Goal: Communication & Community: Answer question/provide support

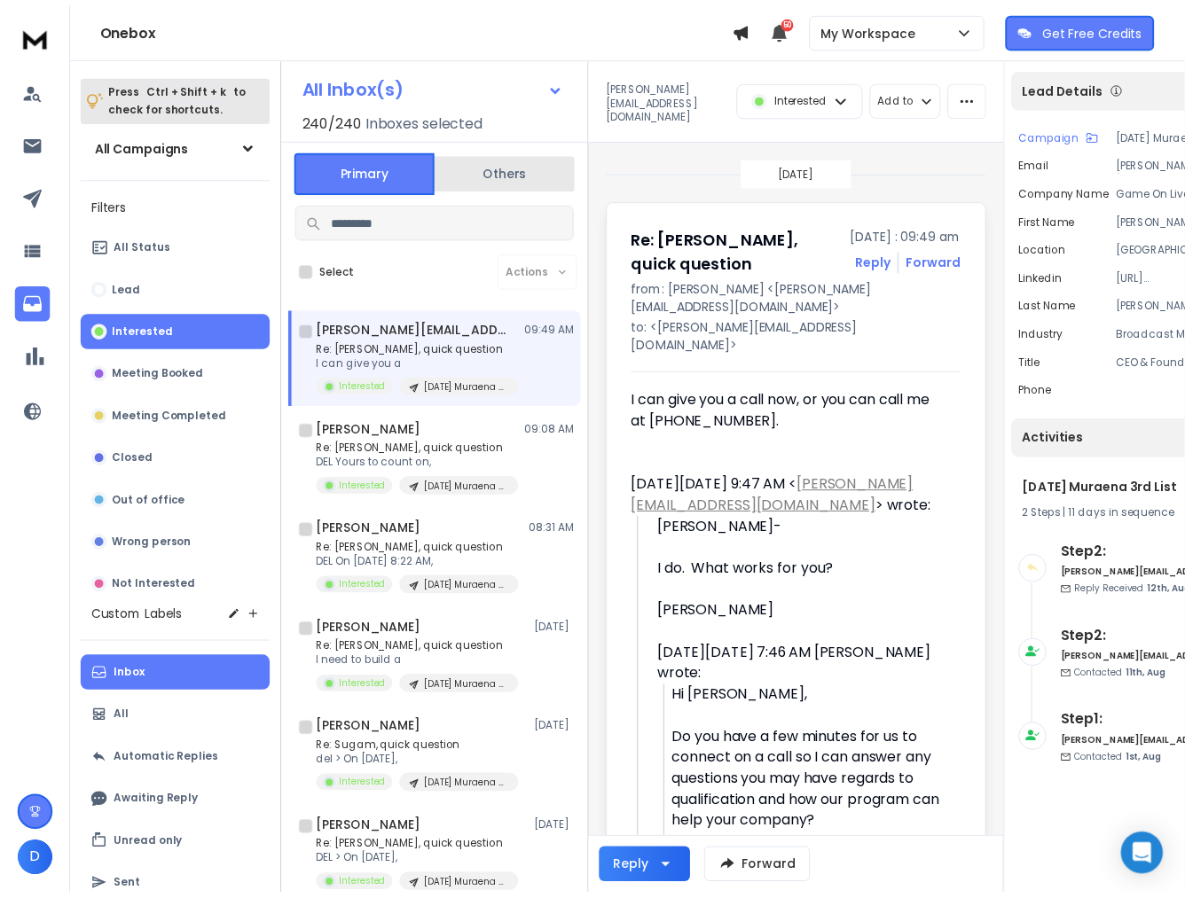
scroll to position [75, 0]
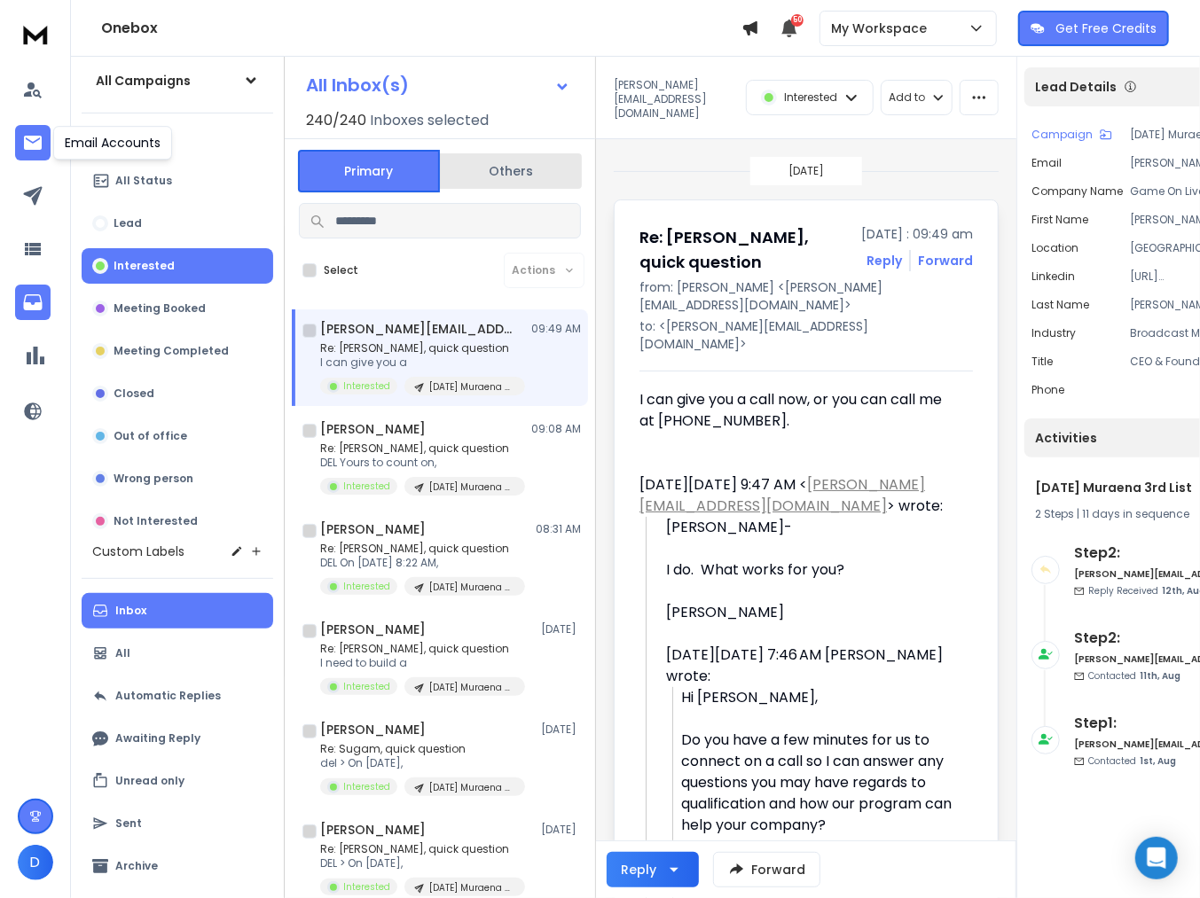
click at [25, 146] on icon at bounding box center [33, 143] width 18 height 14
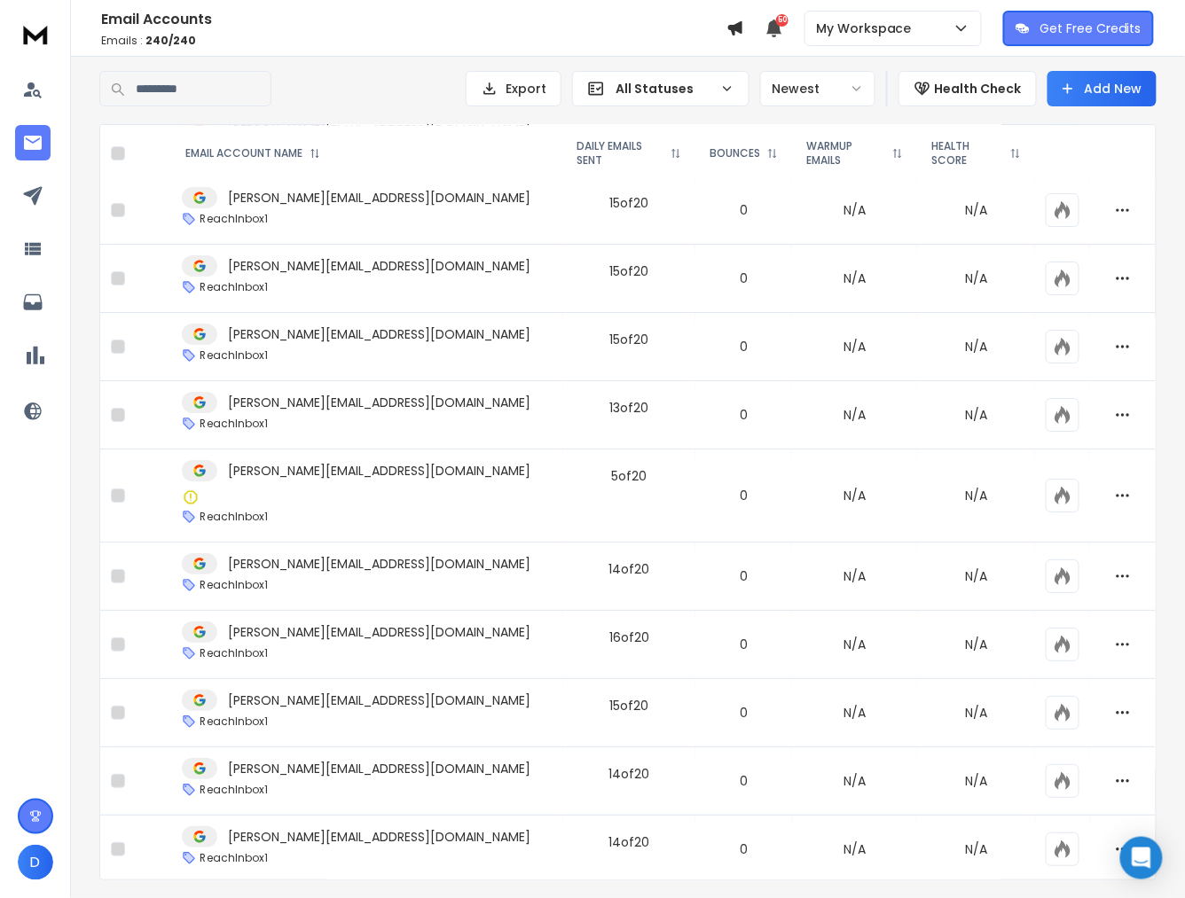
scroll to position [13997, 0]
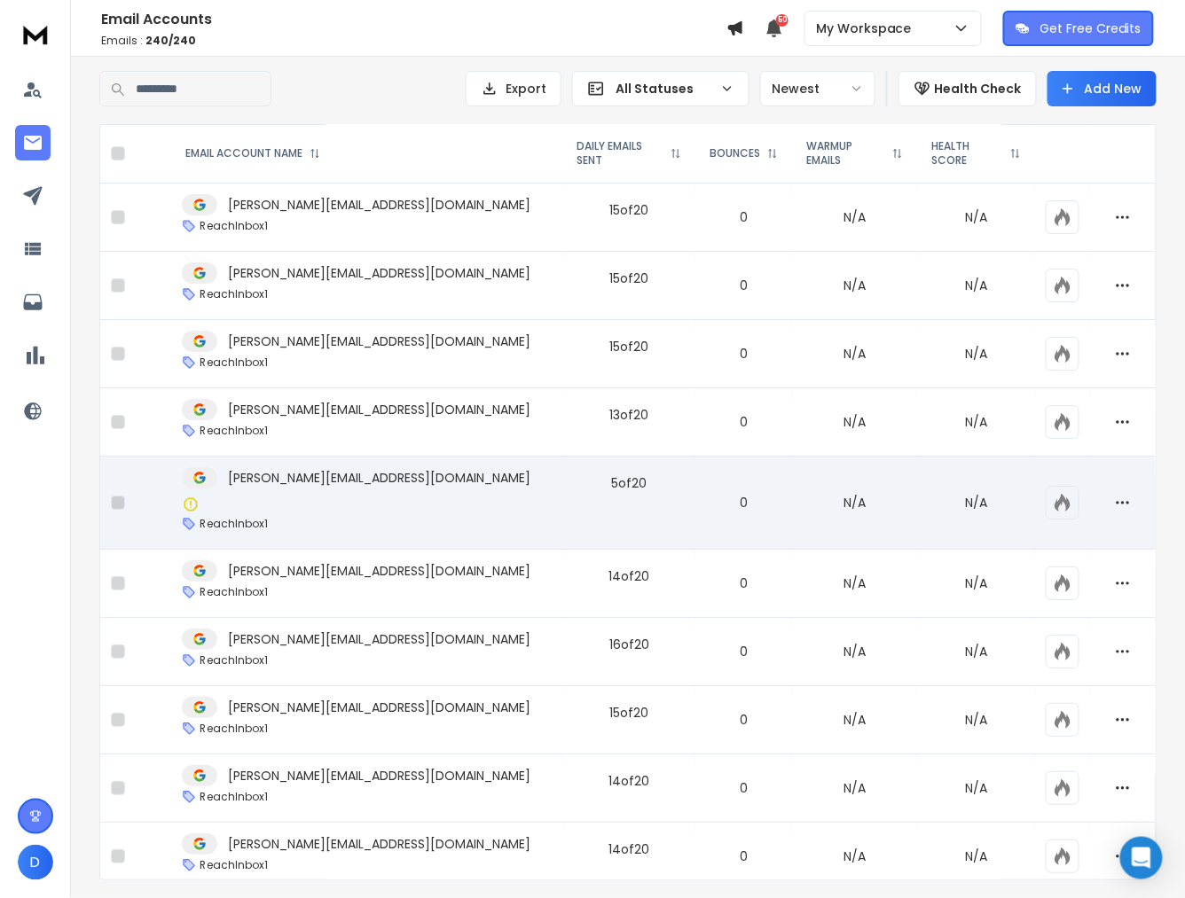
click at [435, 494] on div "[PERSON_NAME][EMAIL_ADDRESS][DOMAIN_NAME]" at bounding box center [367, 490] width 371 height 46
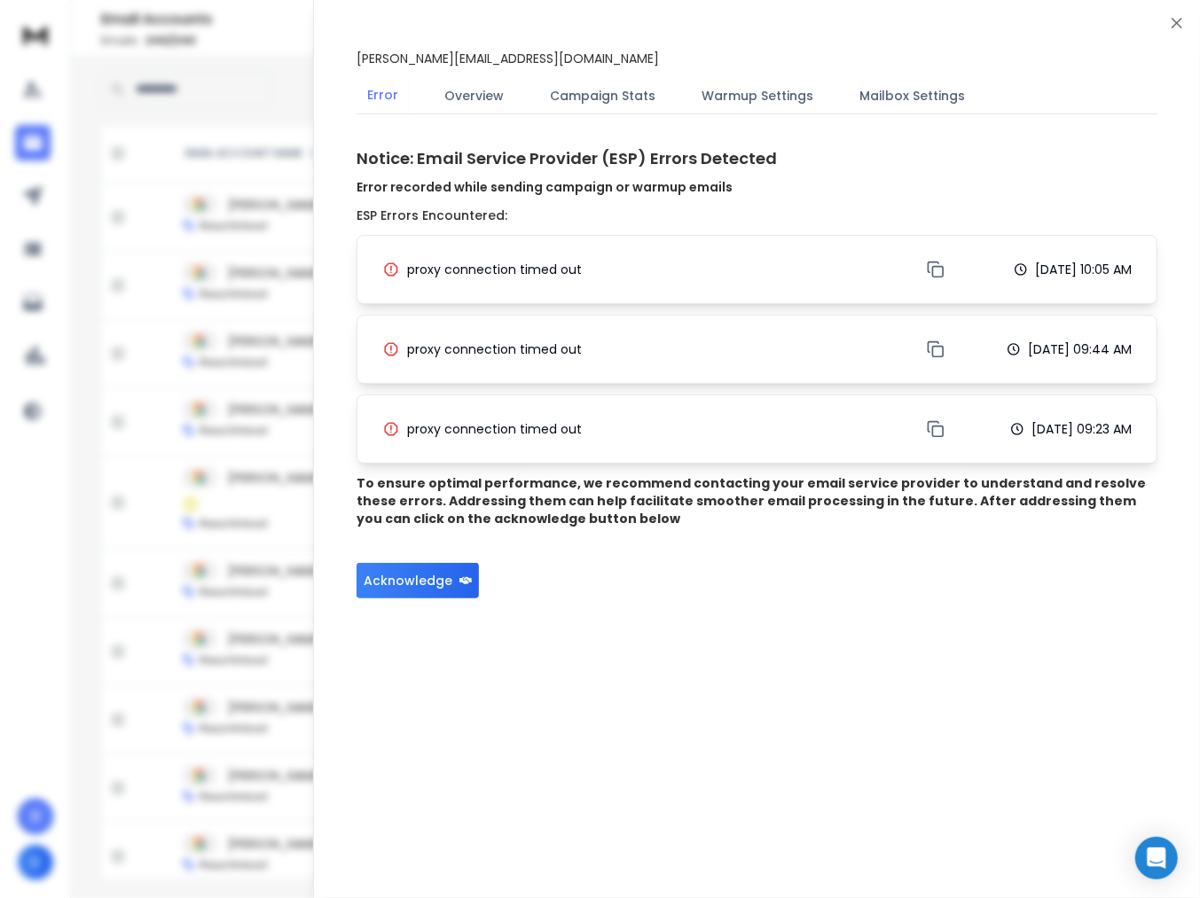
click at [421, 575] on button "Acknowledge" at bounding box center [417, 580] width 122 height 35
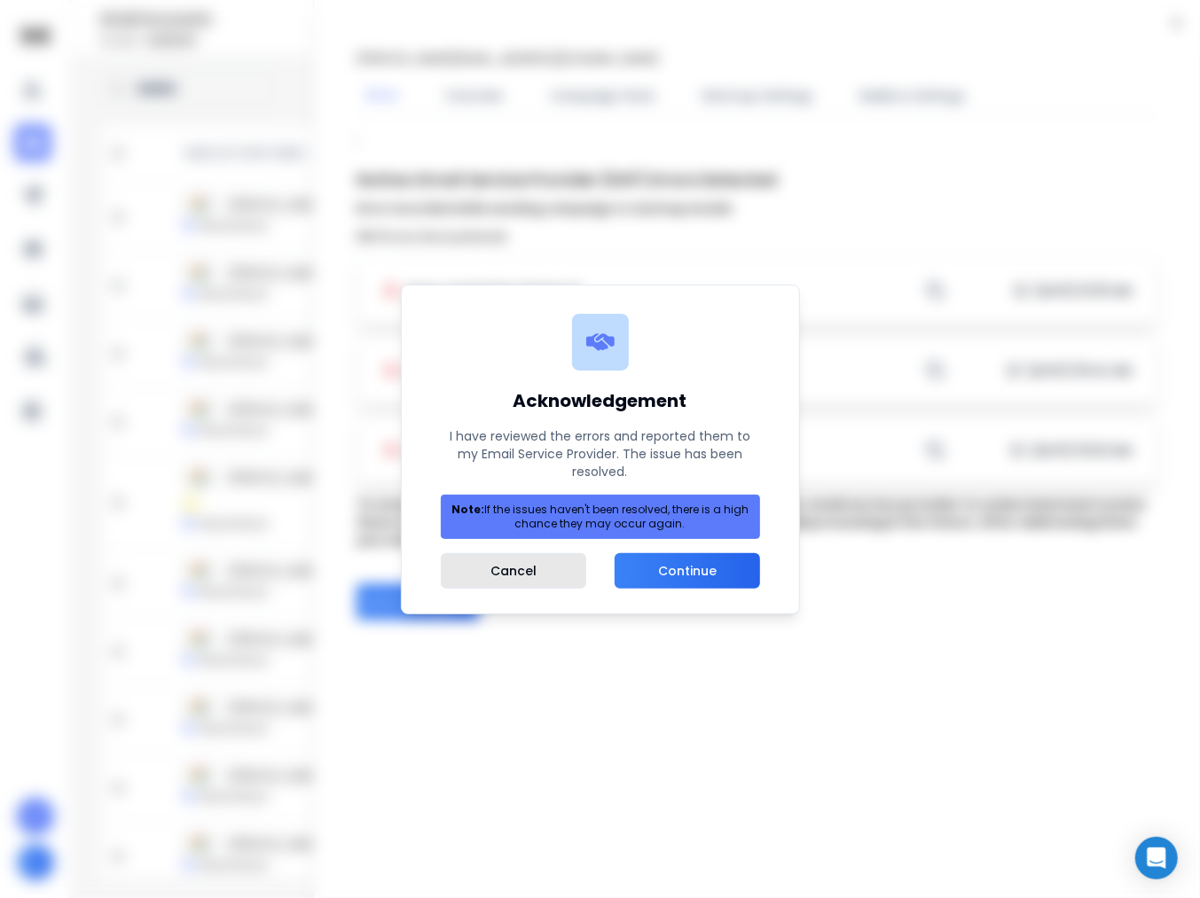
click at [573, 576] on button "Cancel" at bounding box center [514, 570] width 146 height 35
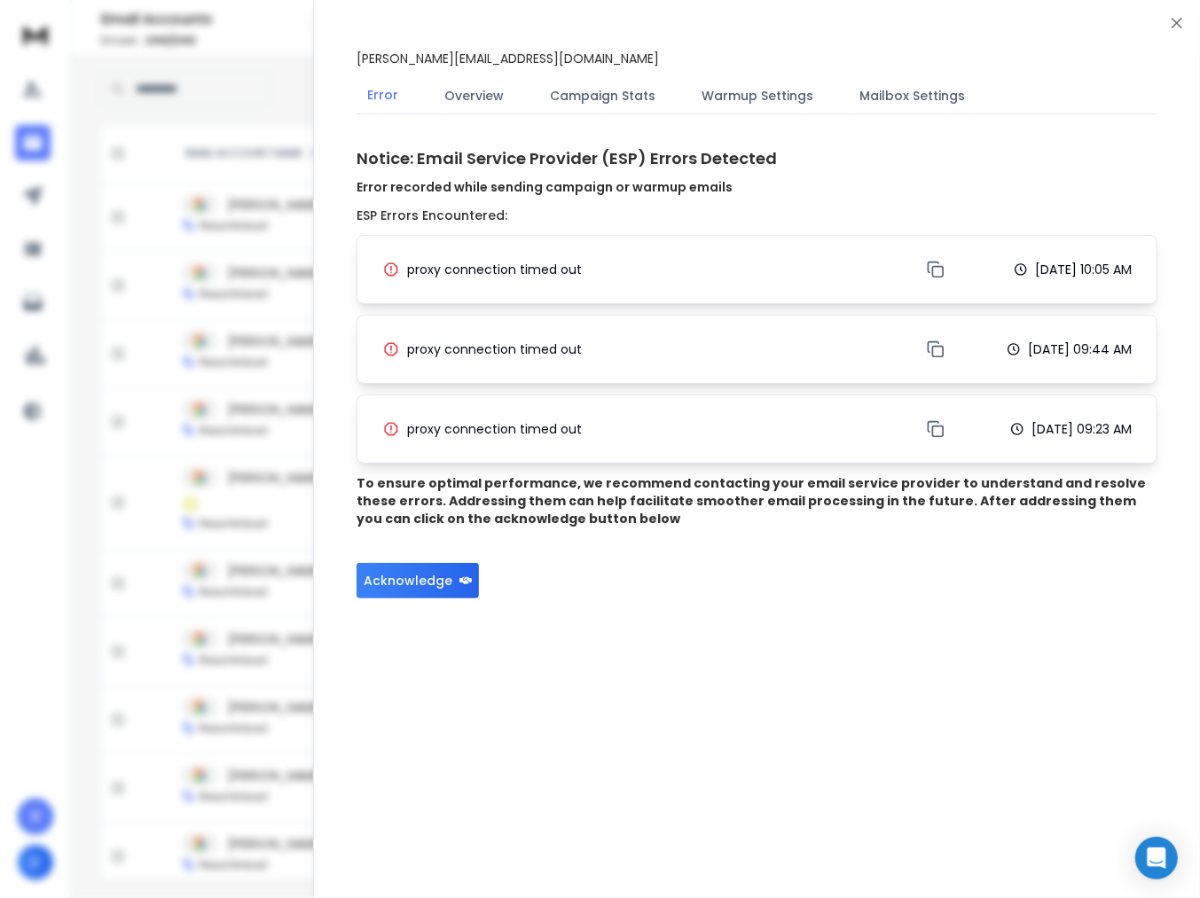
drag, startPoint x: 252, startPoint y: 508, endPoint x: 269, endPoint y: 508, distance: 16.8
click at [253, 508] on div at bounding box center [600, 449] width 1200 height 898
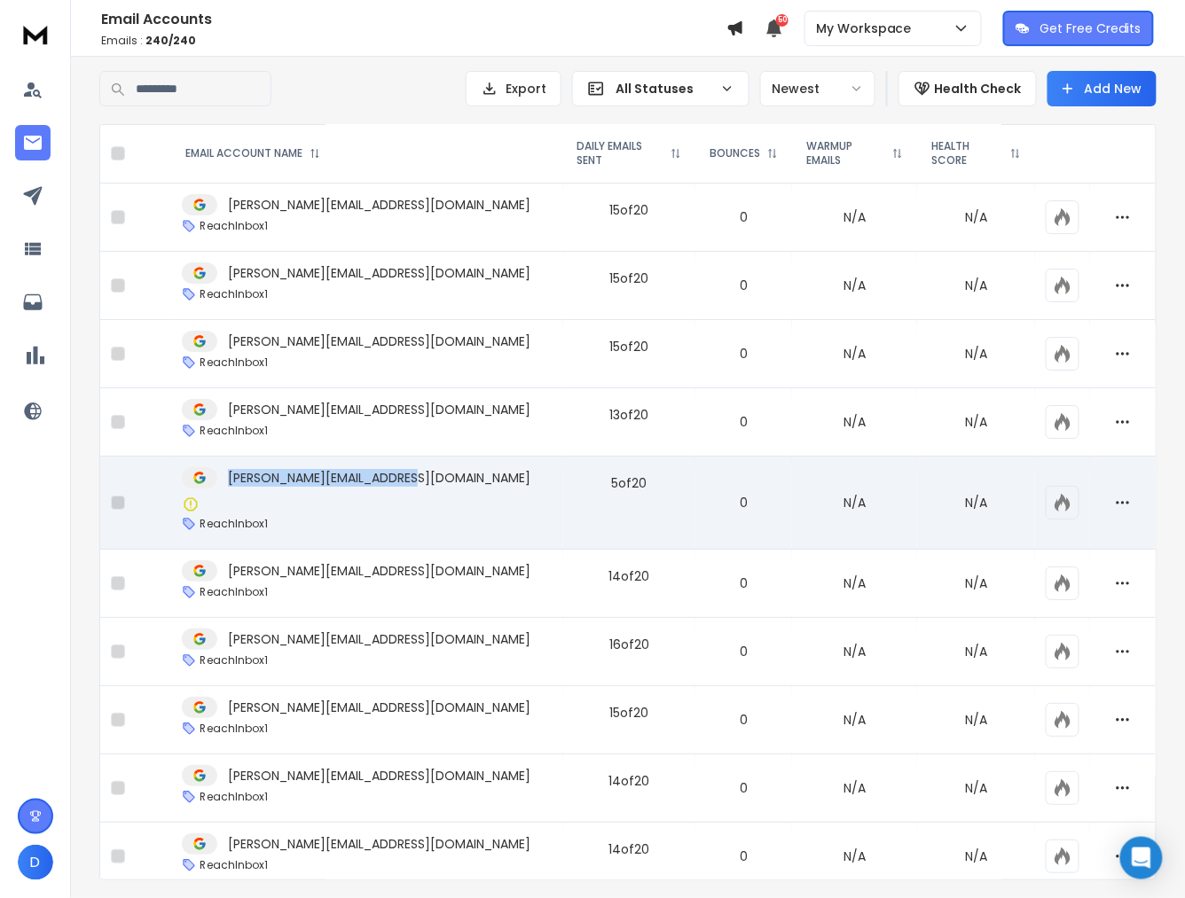
drag, startPoint x: 231, startPoint y: 490, endPoint x: 409, endPoint y: 493, distance: 178.3
click at [409, 493] on div "[PERSON_NAME][EMAIL_ADDRESS][DOMAIN_NAME]" at bounding box center [367, 490] width 371 height 46
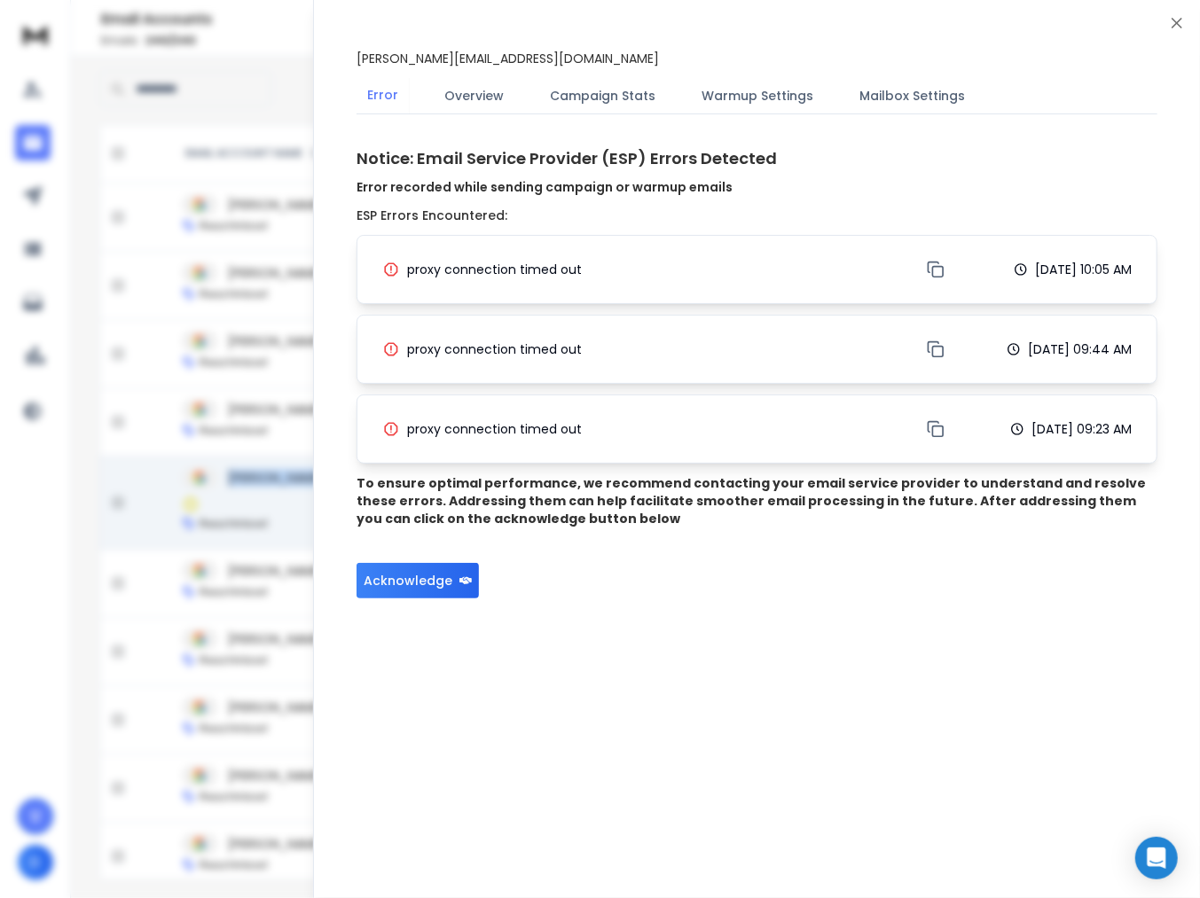
copy p "[PERSON_NAME][EMAIL_ADDRESS][DOMAIN_NAME]"
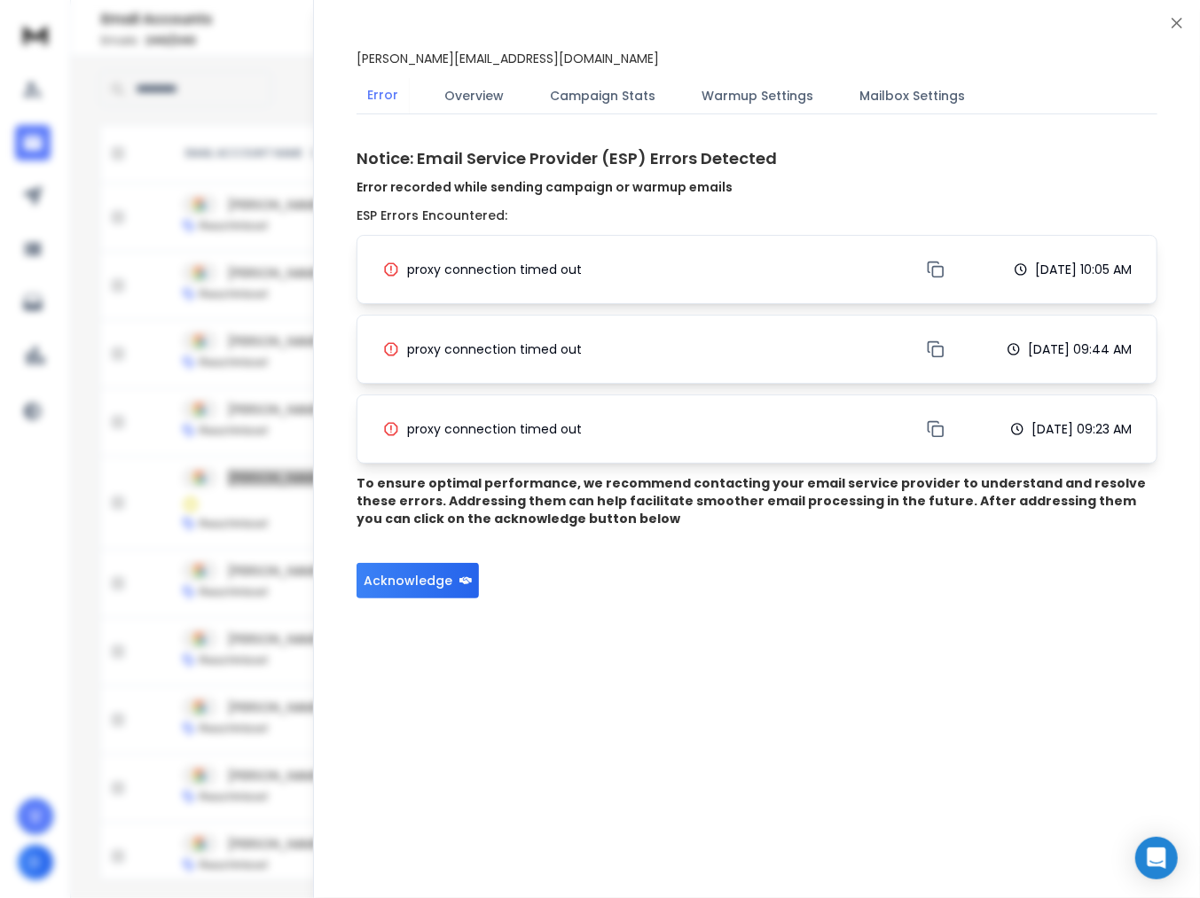
click at [392, 594] on button "Acknowledge" at bounding box center [417, 580] width 122 height 35
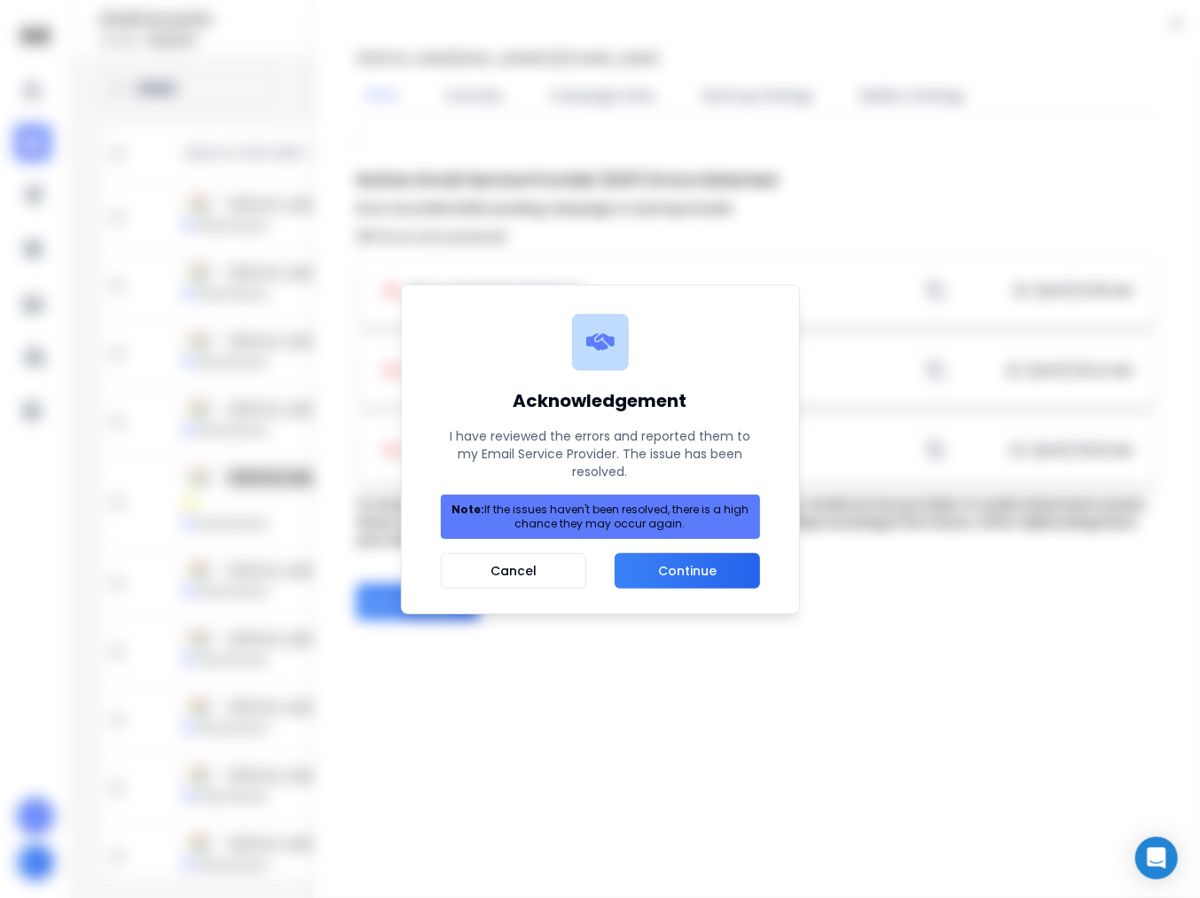
click at [670, 566] on button "Continue" at bounding box center [687, 570] width 145 height 35
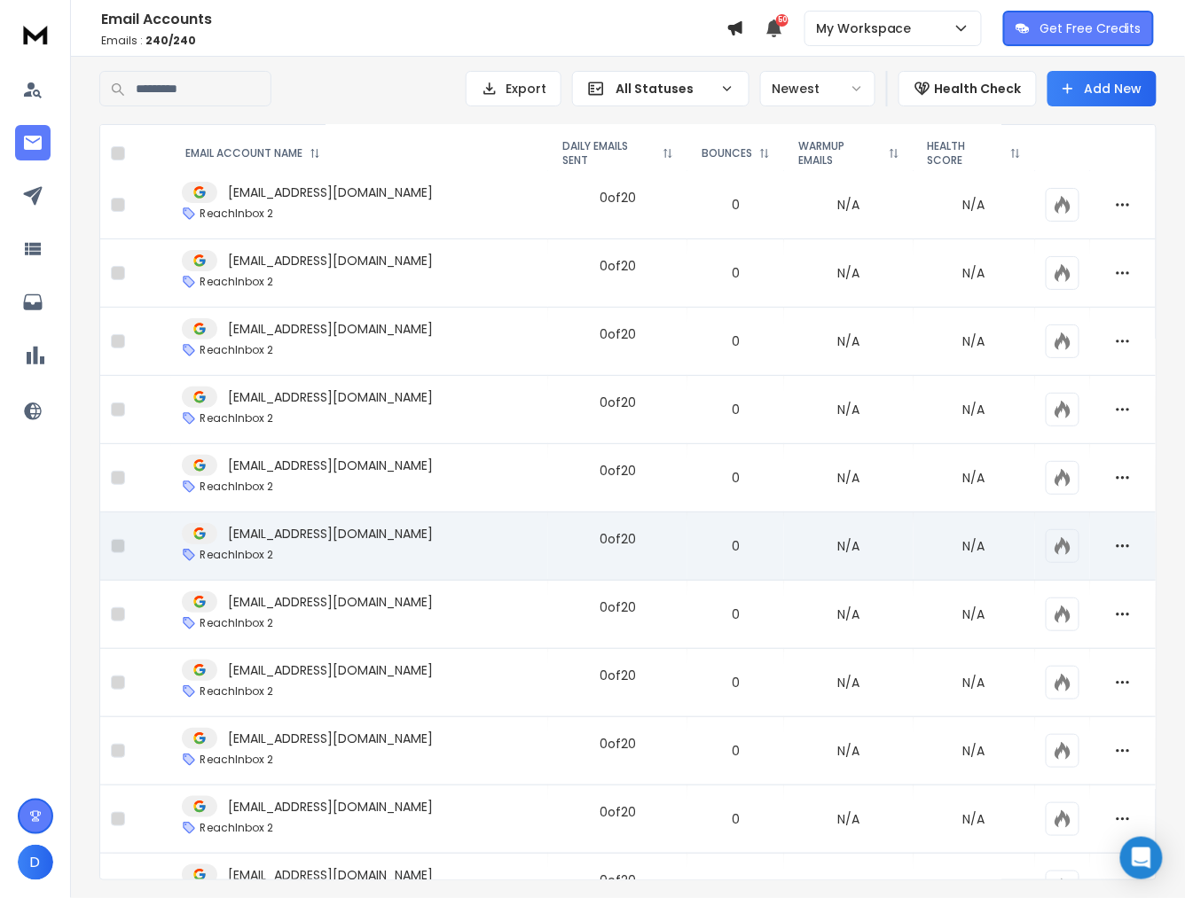
scroll to position [0, 0]
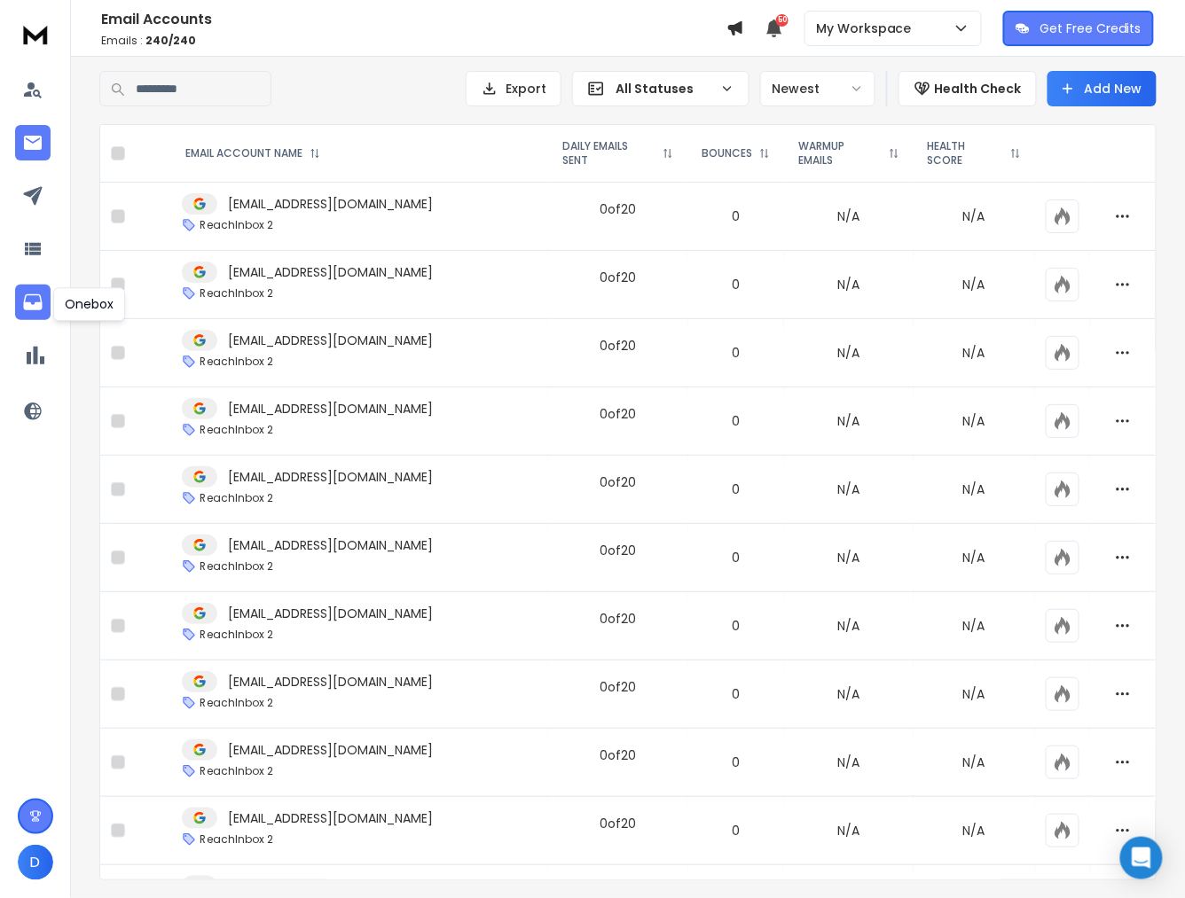
click at [22, 302] on icon at bounding box center [32, 302] width 21 height 21
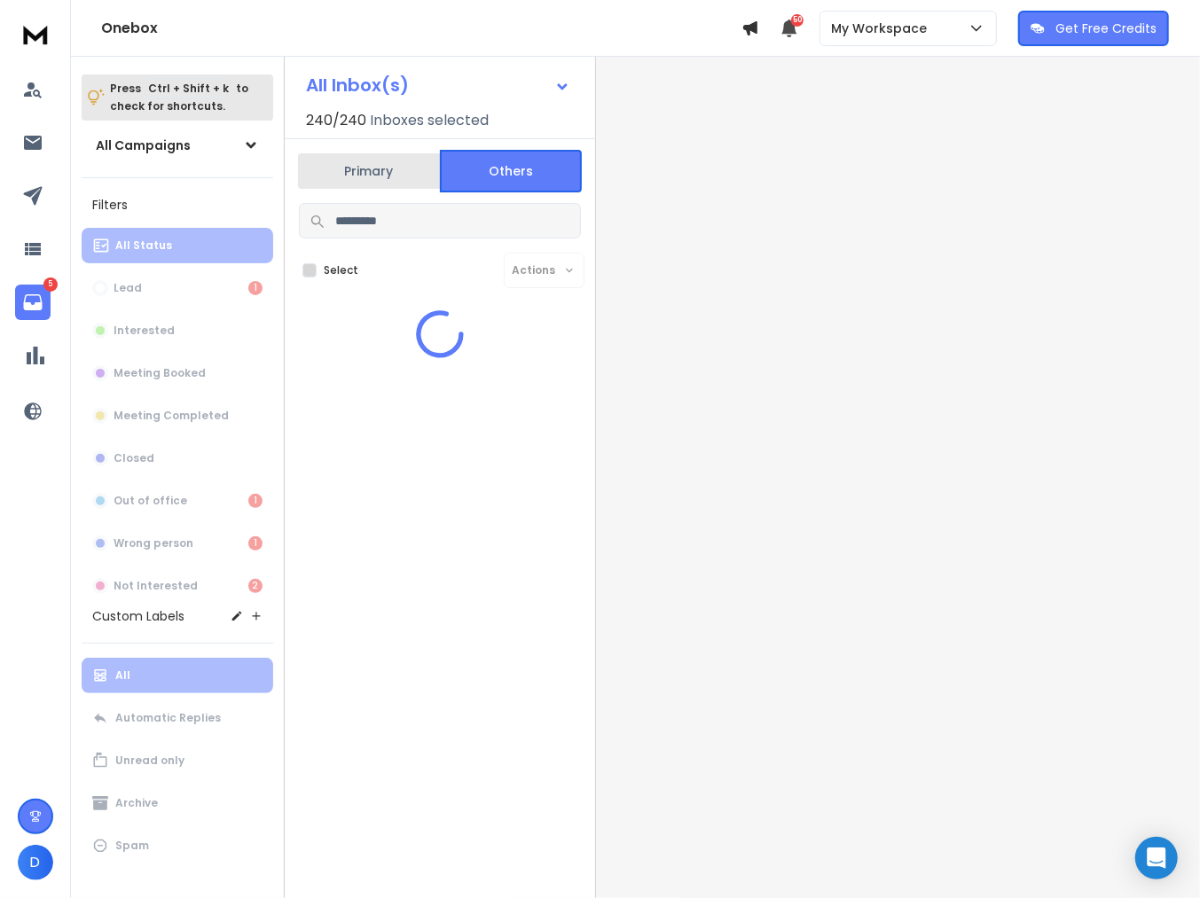
drag, startPoint x: 484, startPoint y: 164, endPoint x: 413, endPoint y: 164, distance: 70.9
click at [482, 165] on button "Others" at bounding box center [511, 171] width 142 height 43
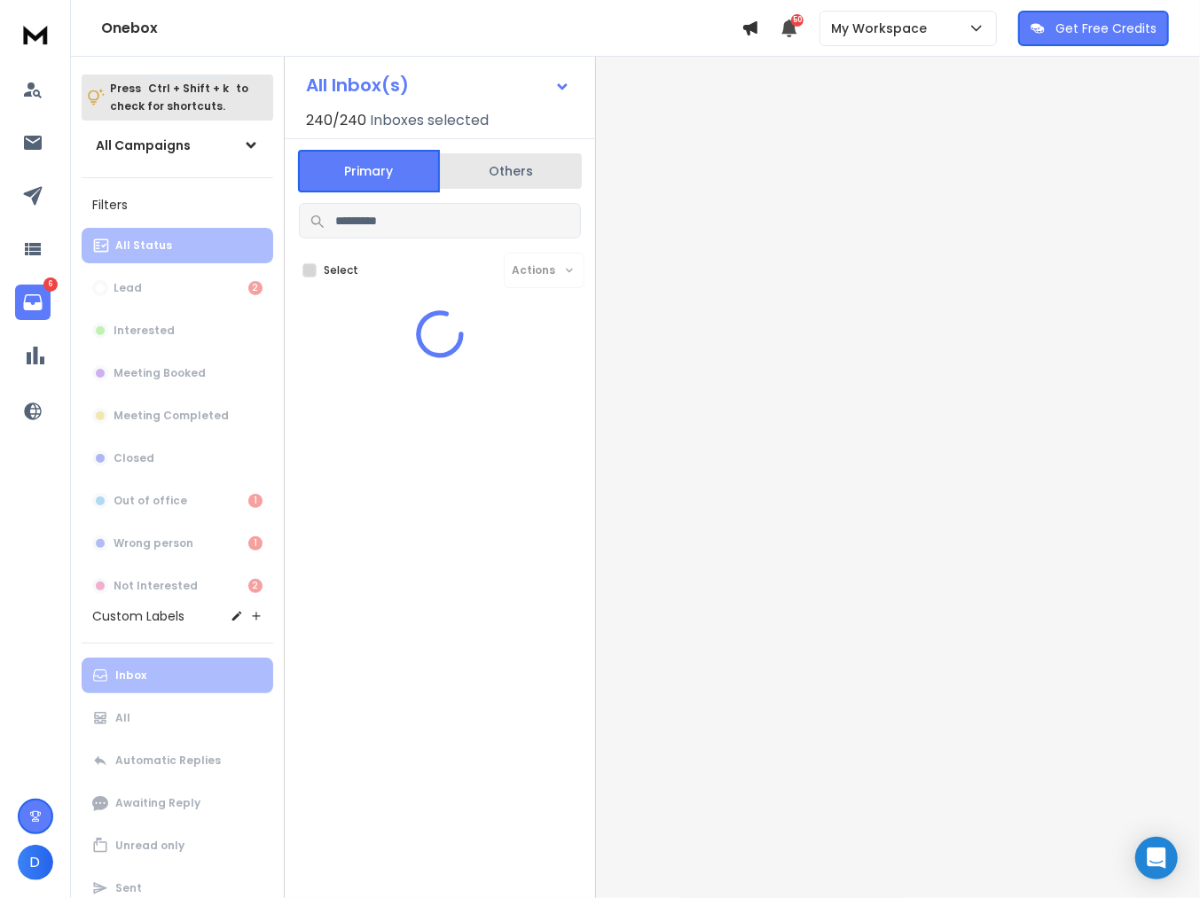
click at [367, 168] on button "Primary" at bounding box center [369, 171] width 142 height 43
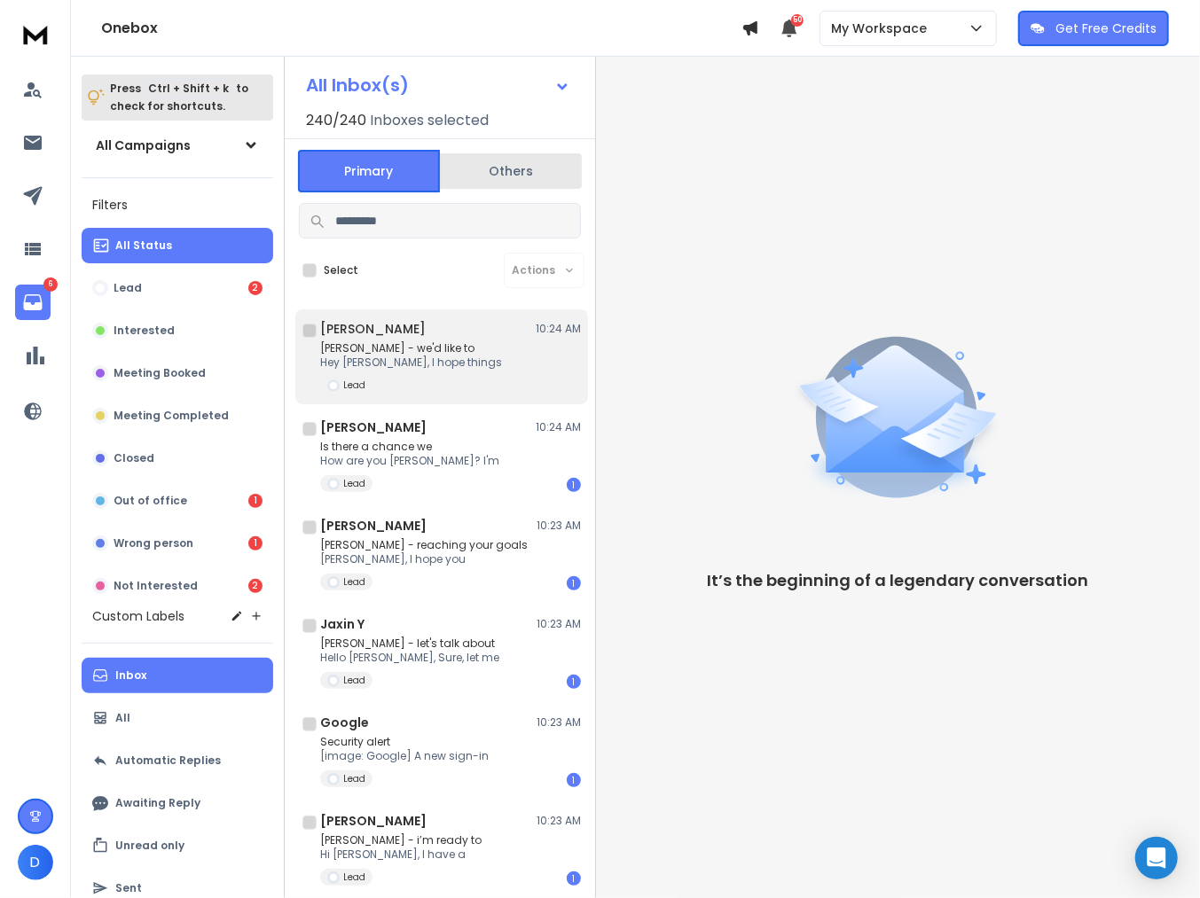
click at [400, 341] on p "[PERSON_NAME] - we'd like to" at bounding box center [411, 348] width 182 height 14
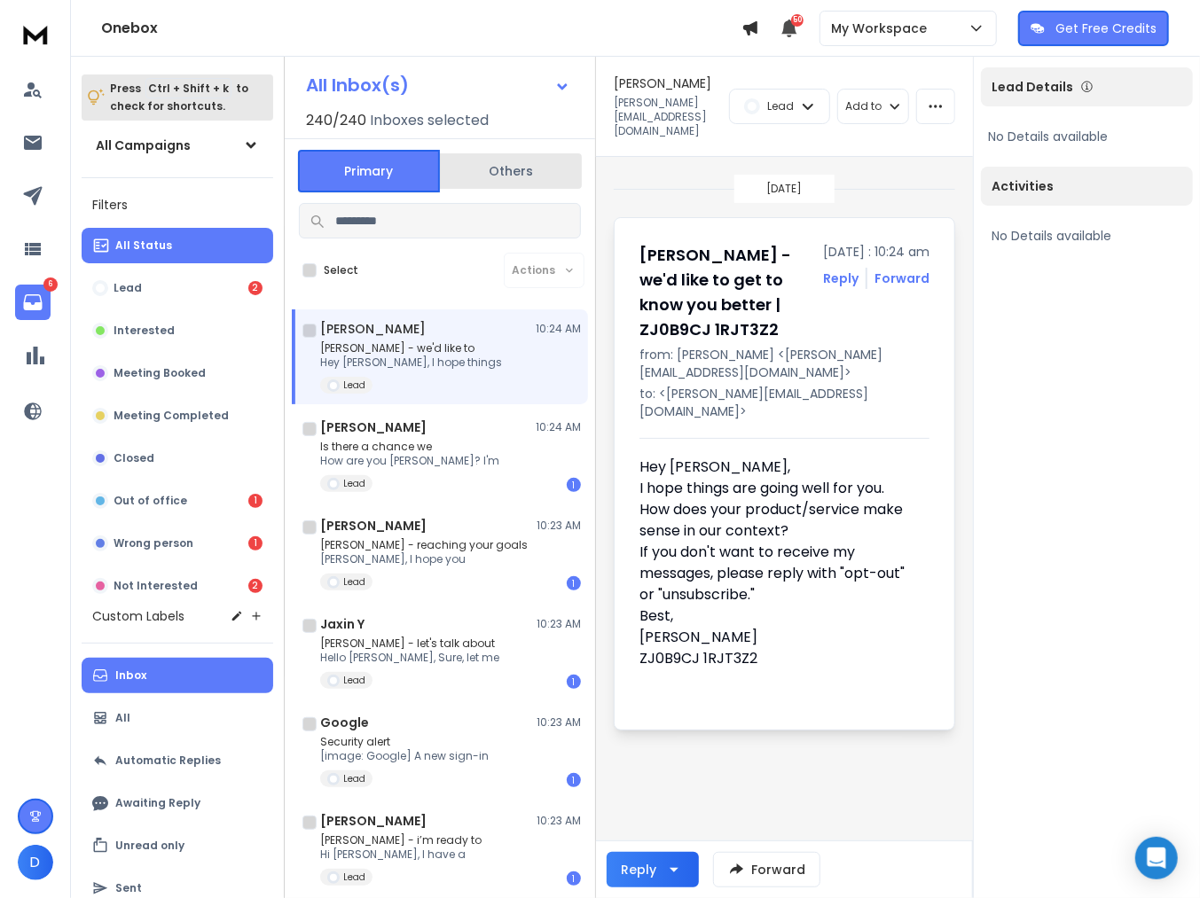
click at [358, 180] on button "Primary" at bounding box center [369, 171] width 142 height 43
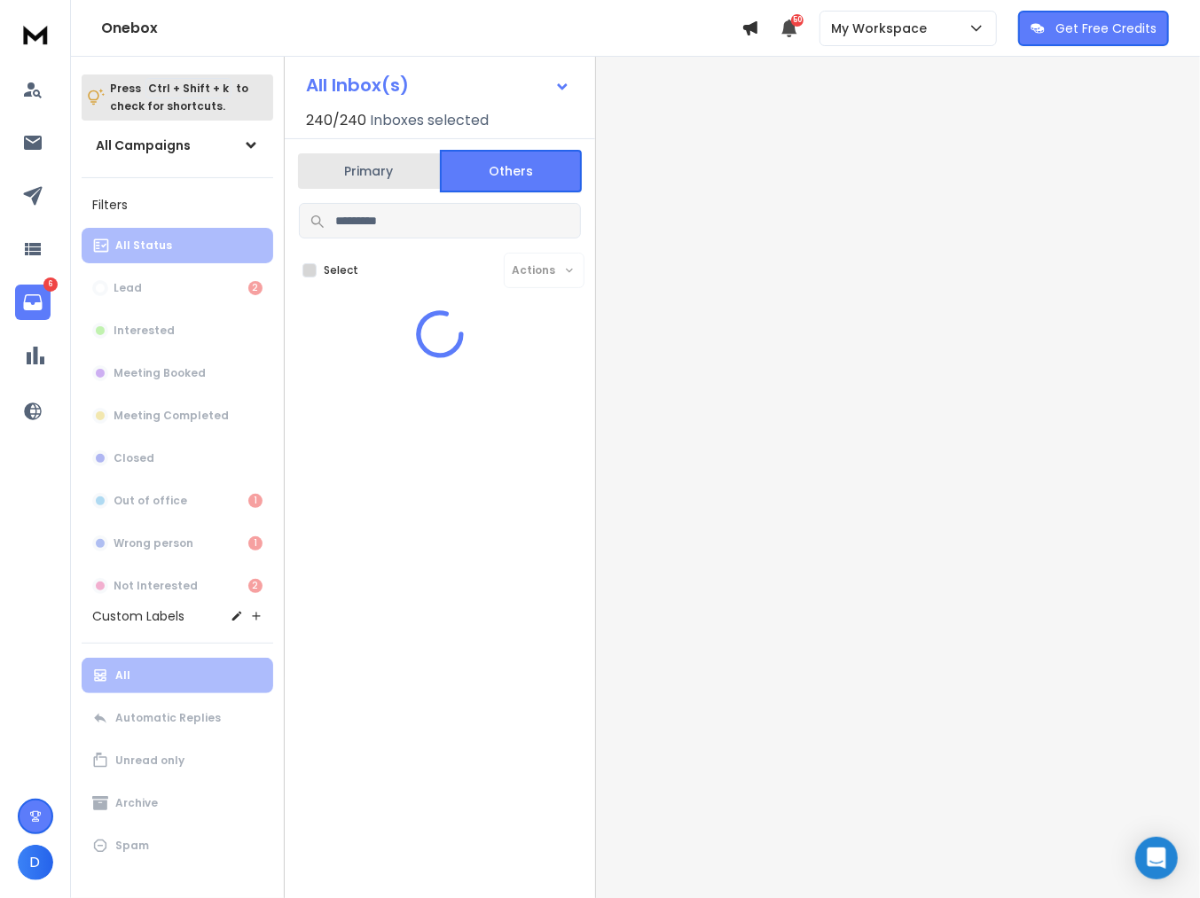
click at [482, 161] on button "Others" at bounding box center [511, 171] width 142 height 43
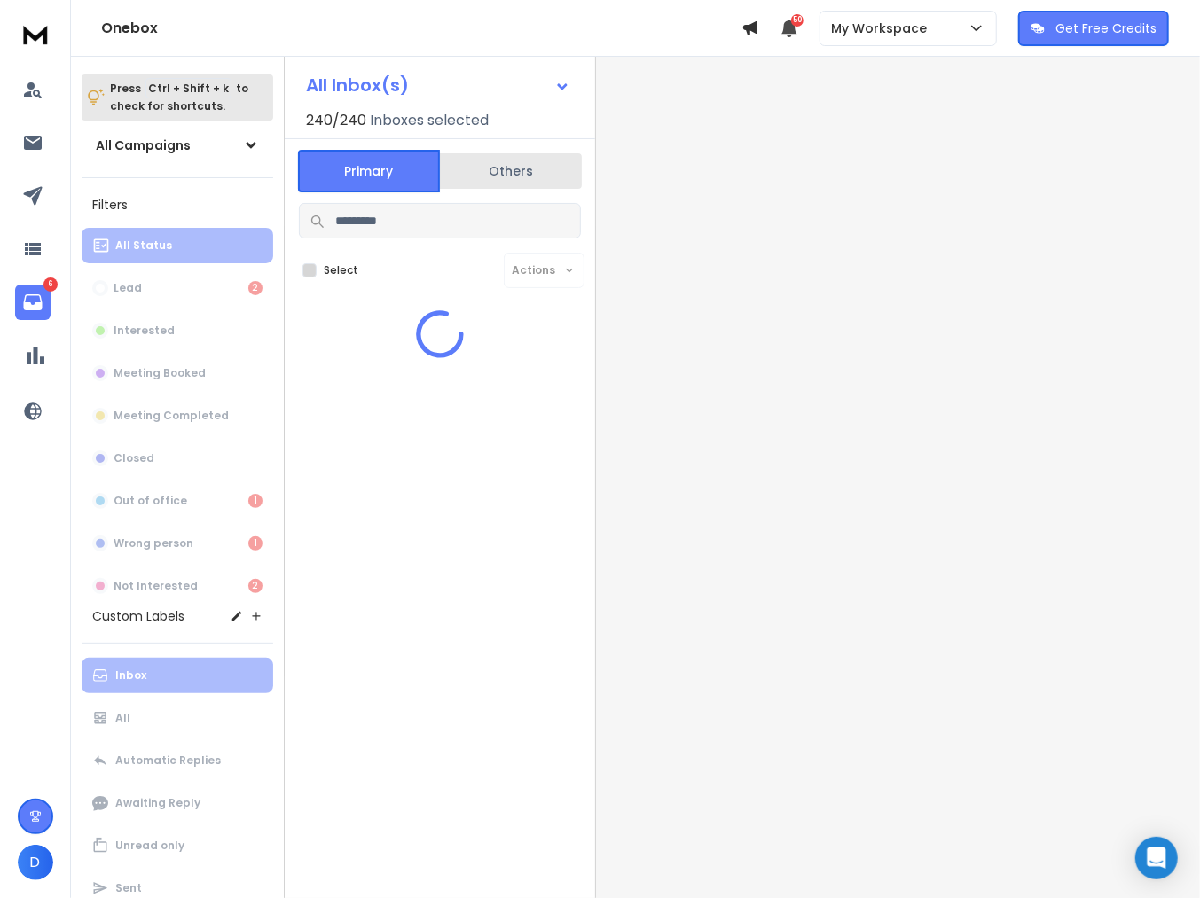
click at [382, 168] on button "Primary" at bounding box center [369, 171] width 142 height 43
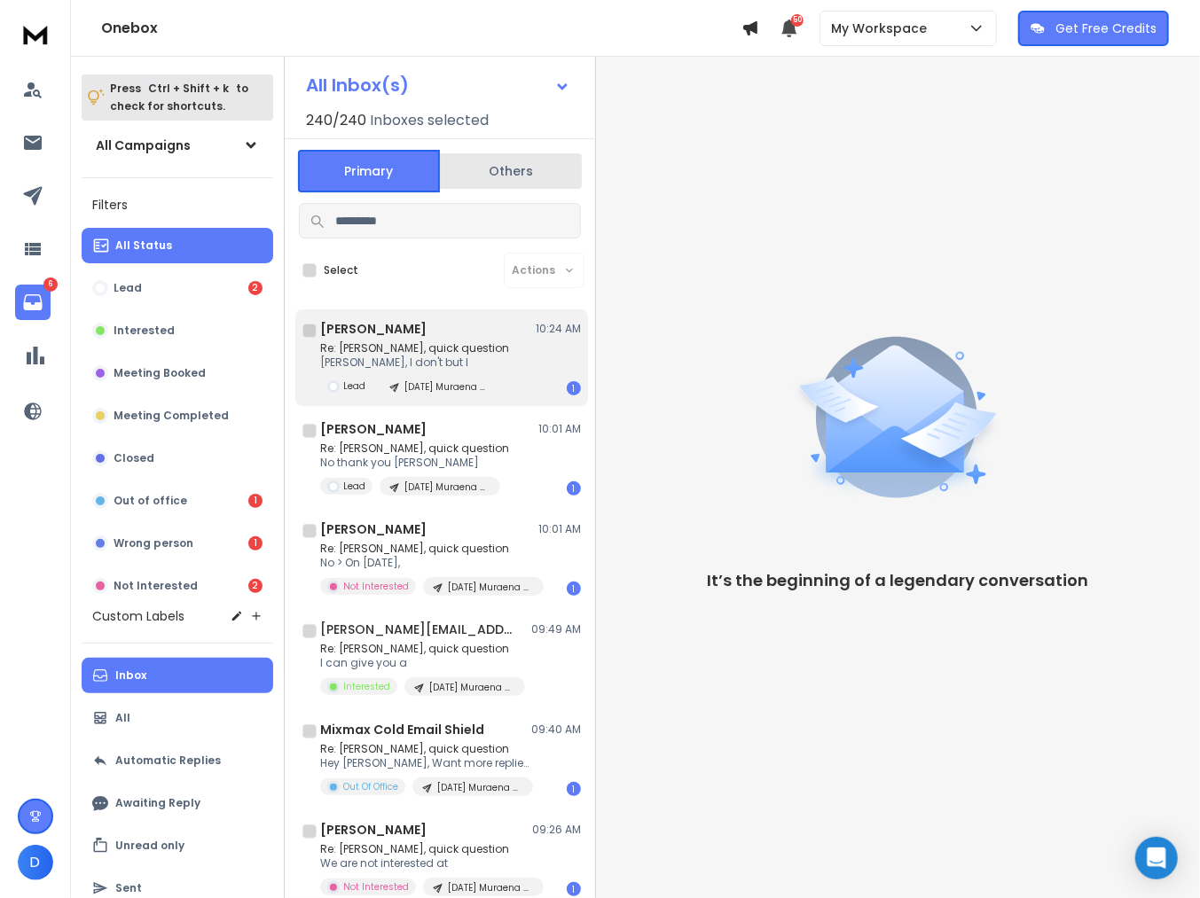
click at [370, 342] on p "Re: [PERSON_NAME], quick question" at bounding box center [414, 348] width 189 height 14
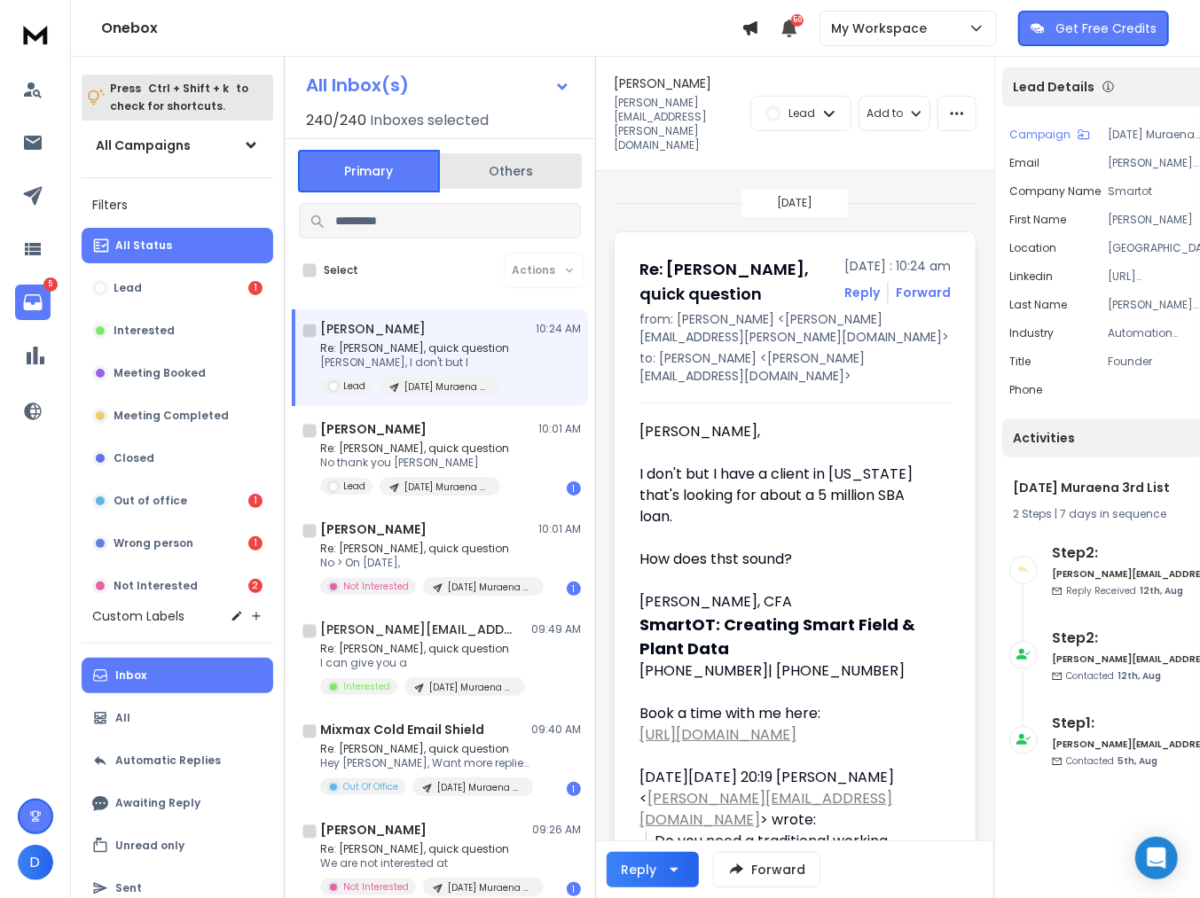
click at [633, 874] on div "Reply" at bounding box center [638, 870] width 35 height 18
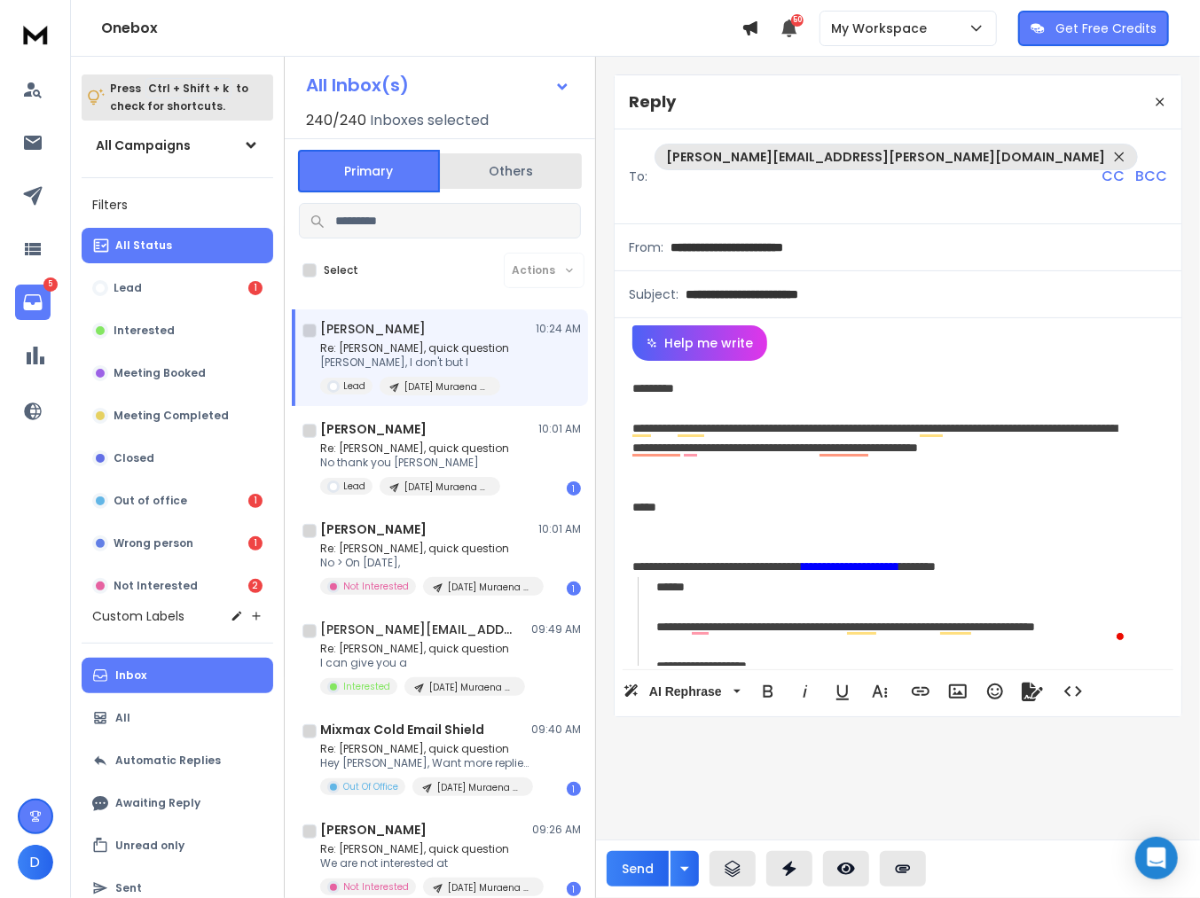
click at [631, 866] on button "Send" at bounding box center [638, 868] width 62 height 35
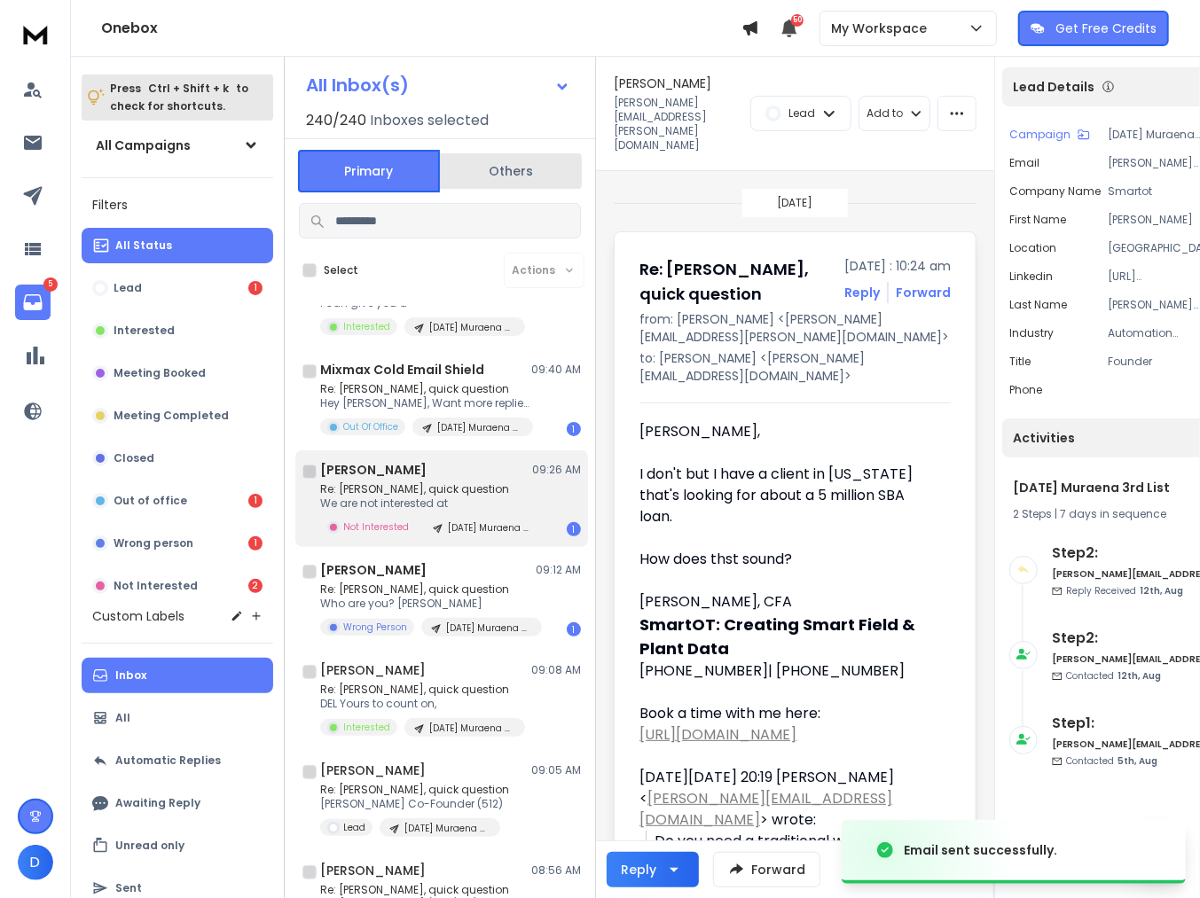
scroll to position [394, 0]
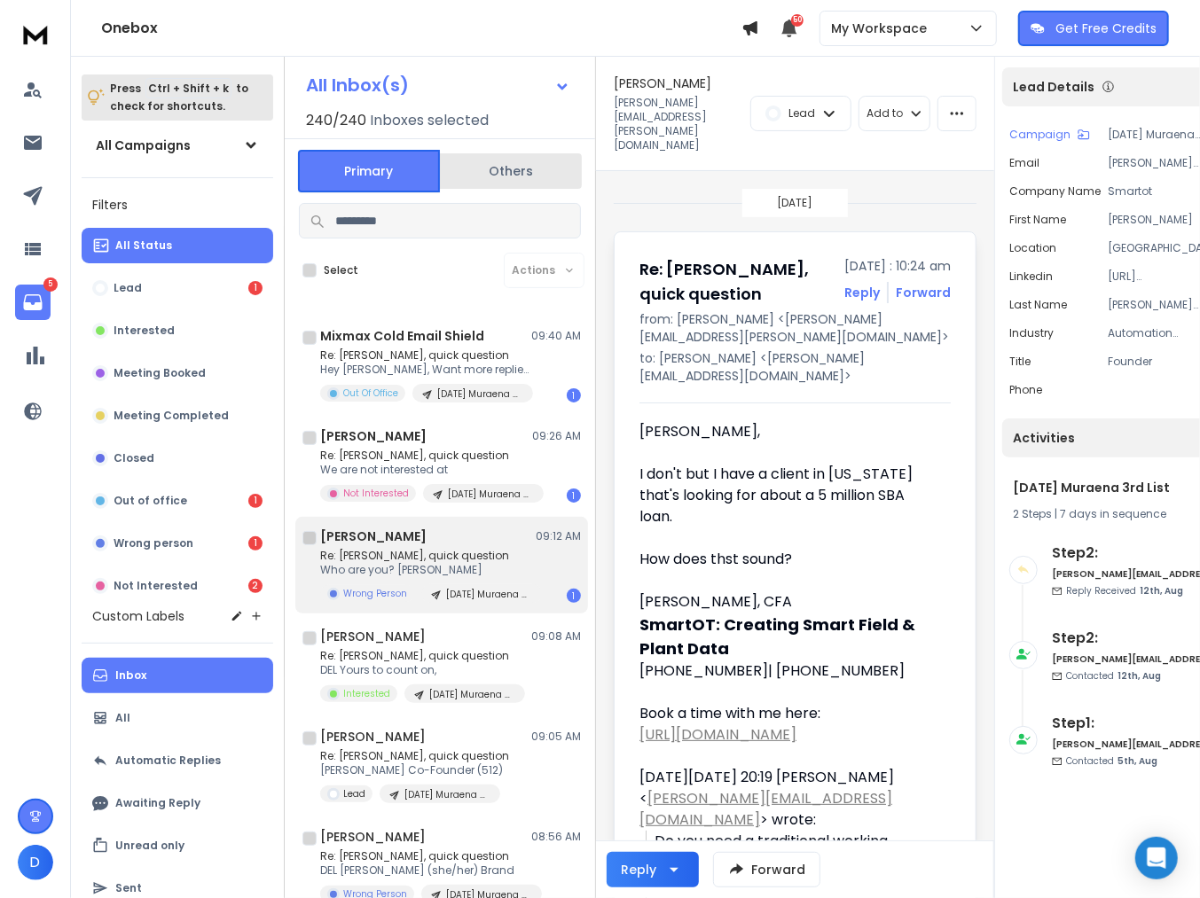
click at [430, 555] on p "Re: [PERSON_NAME], quick question" at bounding box center [426, 556] width 213 height 14
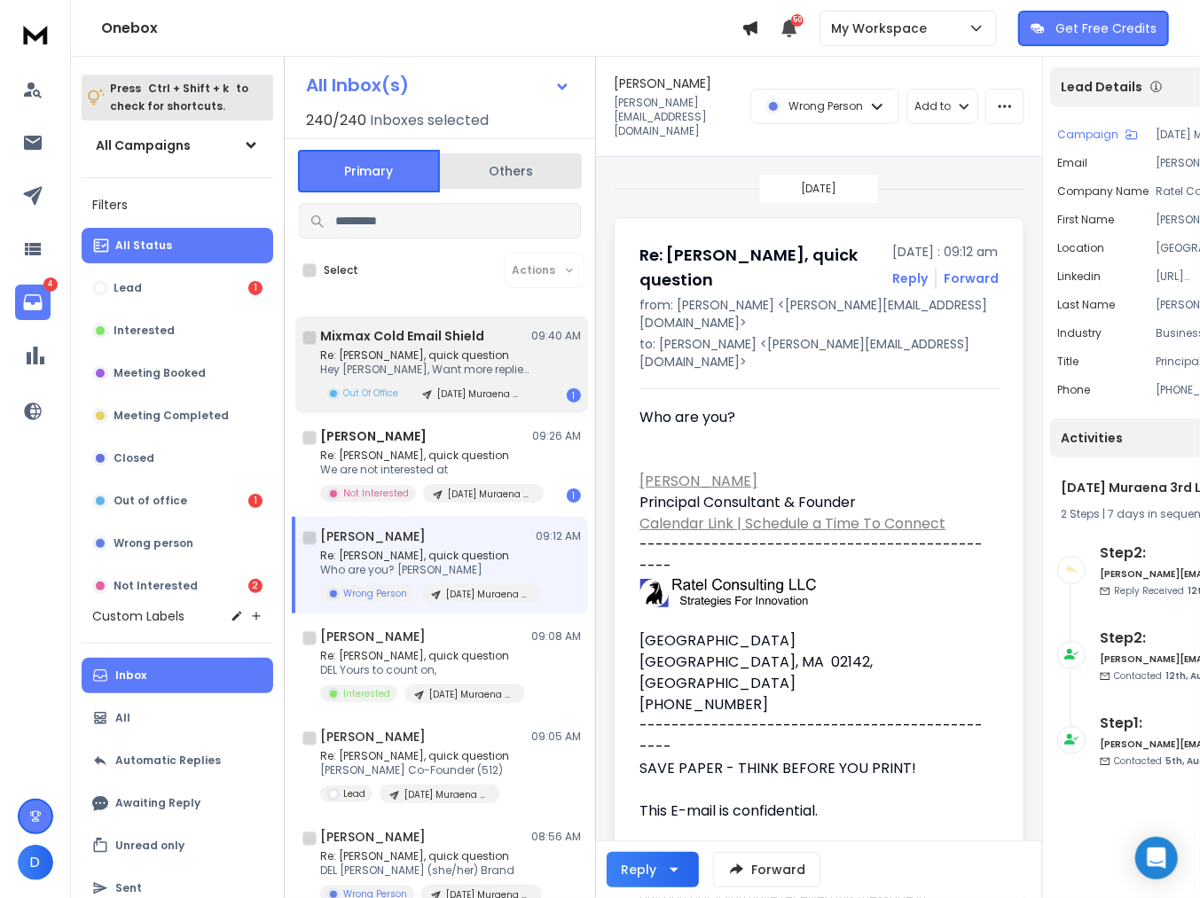
click at [439, 356] on p "Re: [PERSON_NAME], quick question" at bounding box center [426, 356] width 213 height 14
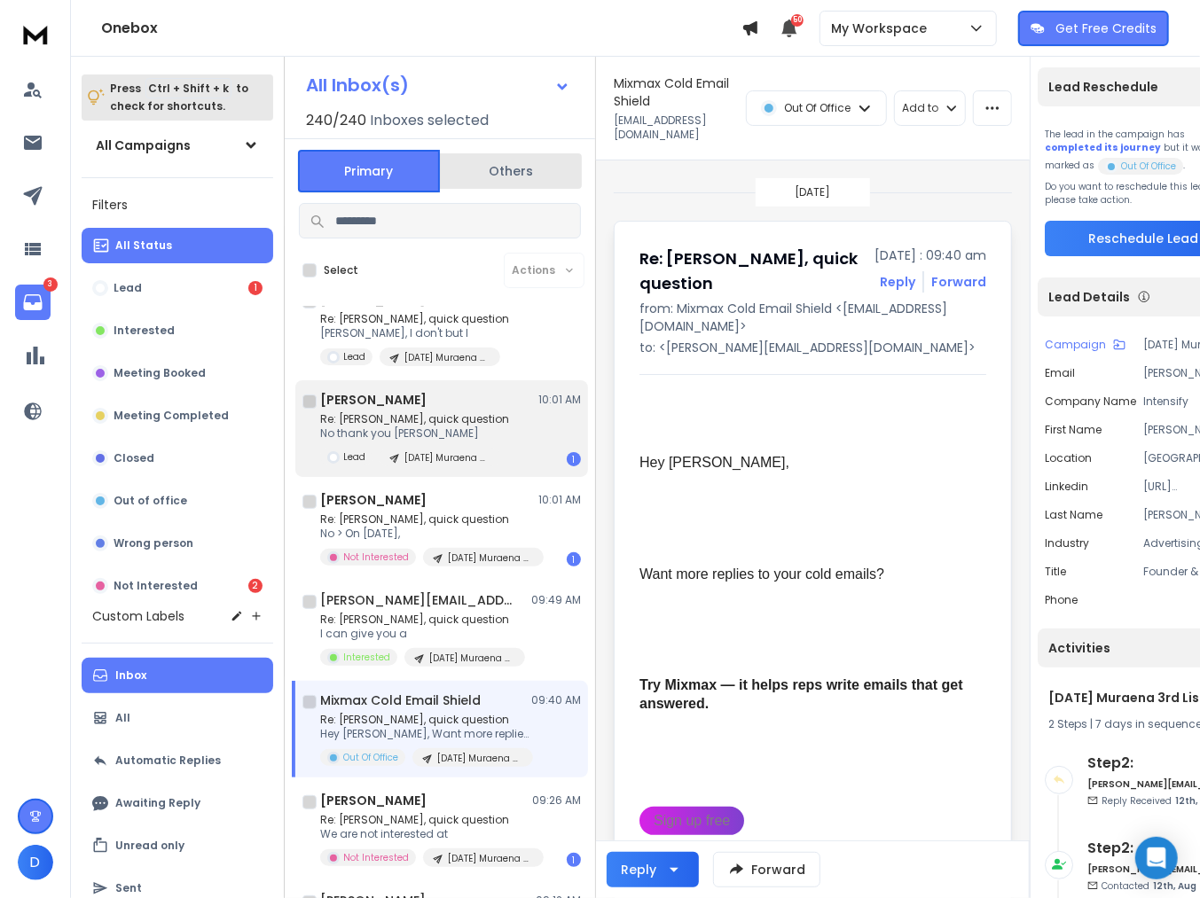
scroll to position [0, 0]
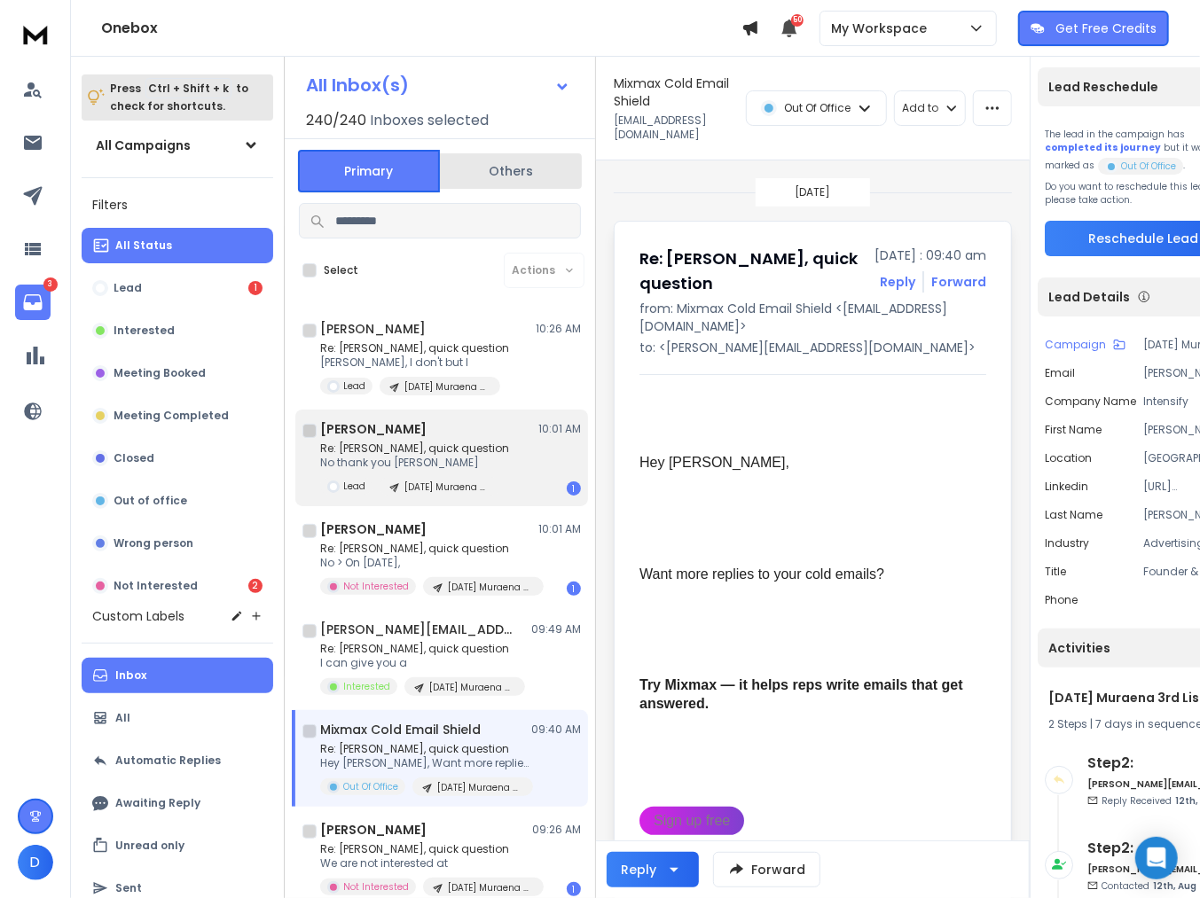
click at [466, 448] on p "Re: [PERSON_NAME], quick question" at bounding box center [414, 449] width 189 height 14
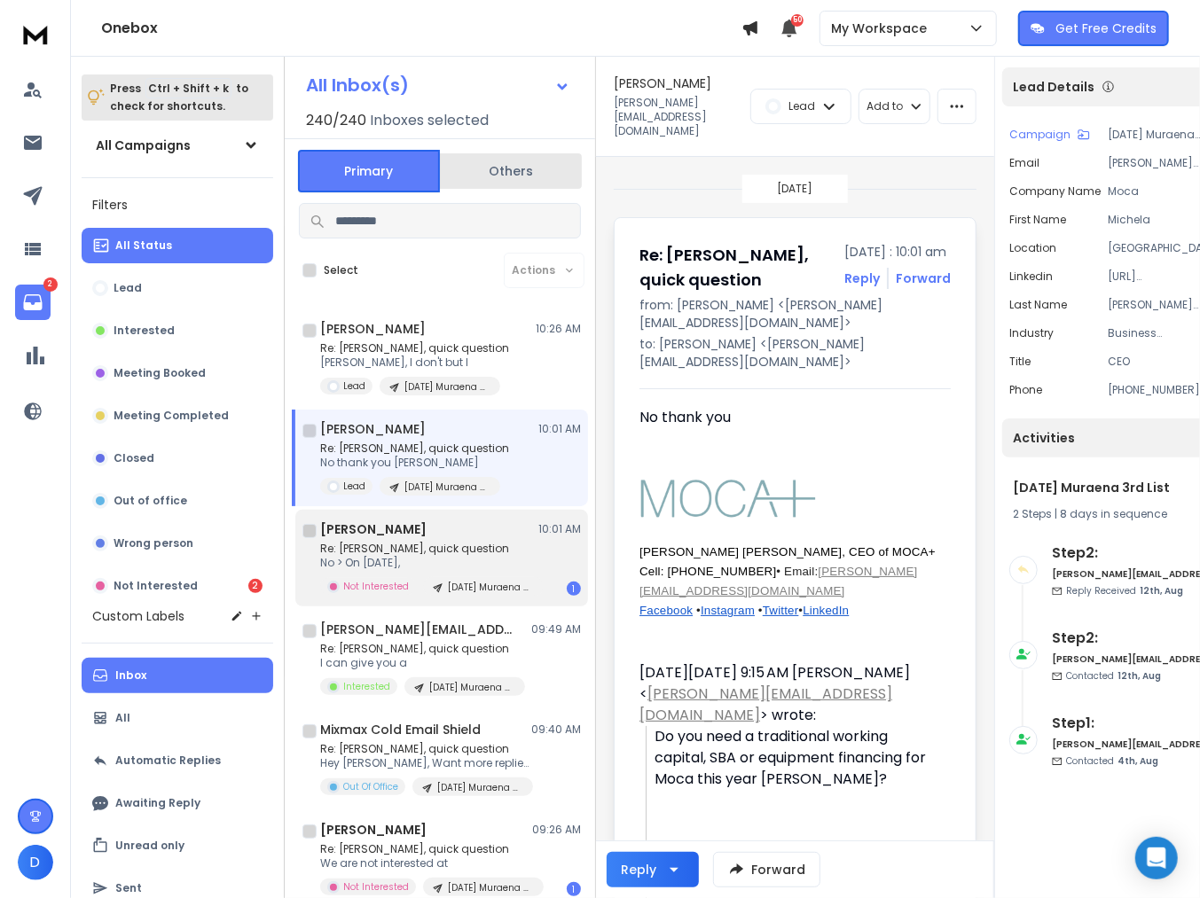
click at [502, 564] on p "No > On [DATE]," at bounding box center [426, 563] width 213 height 14
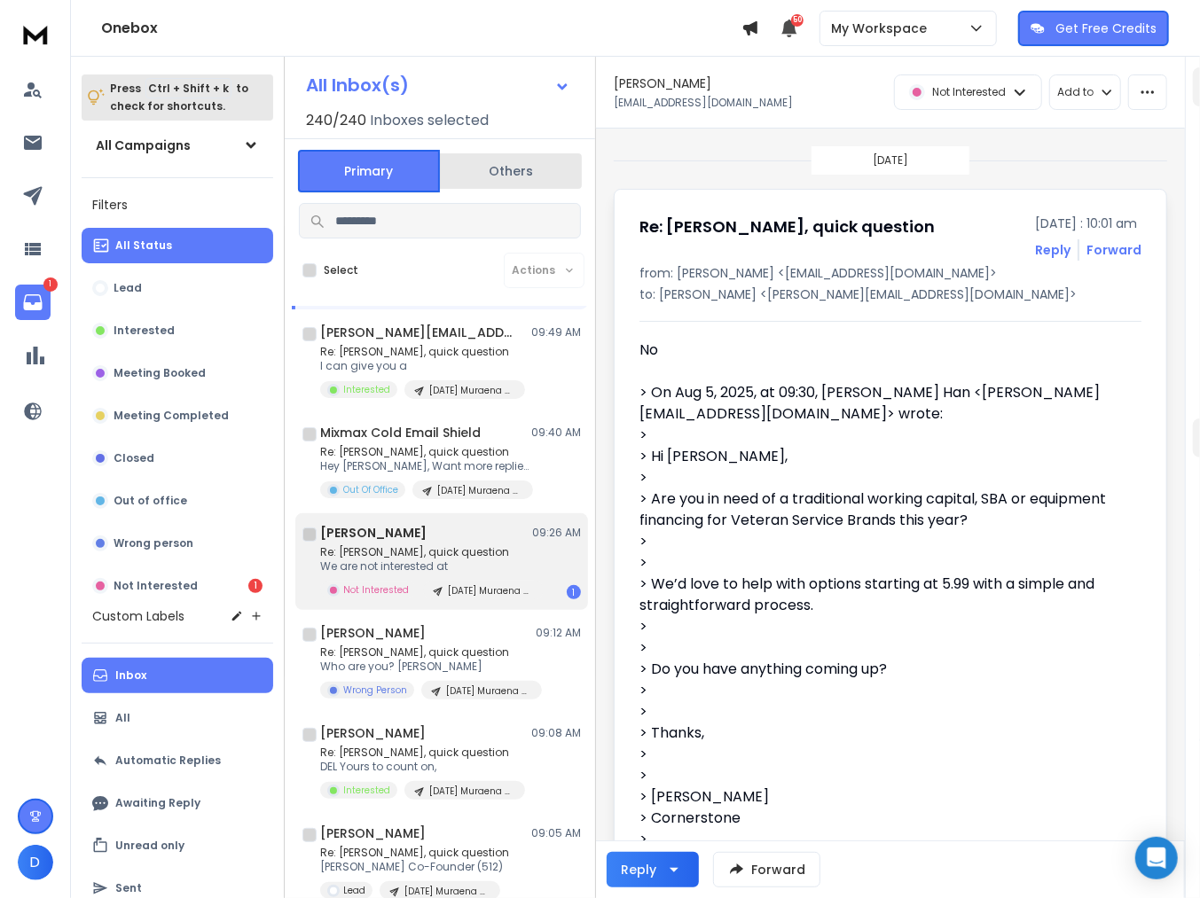
scroll to position [394, 0]
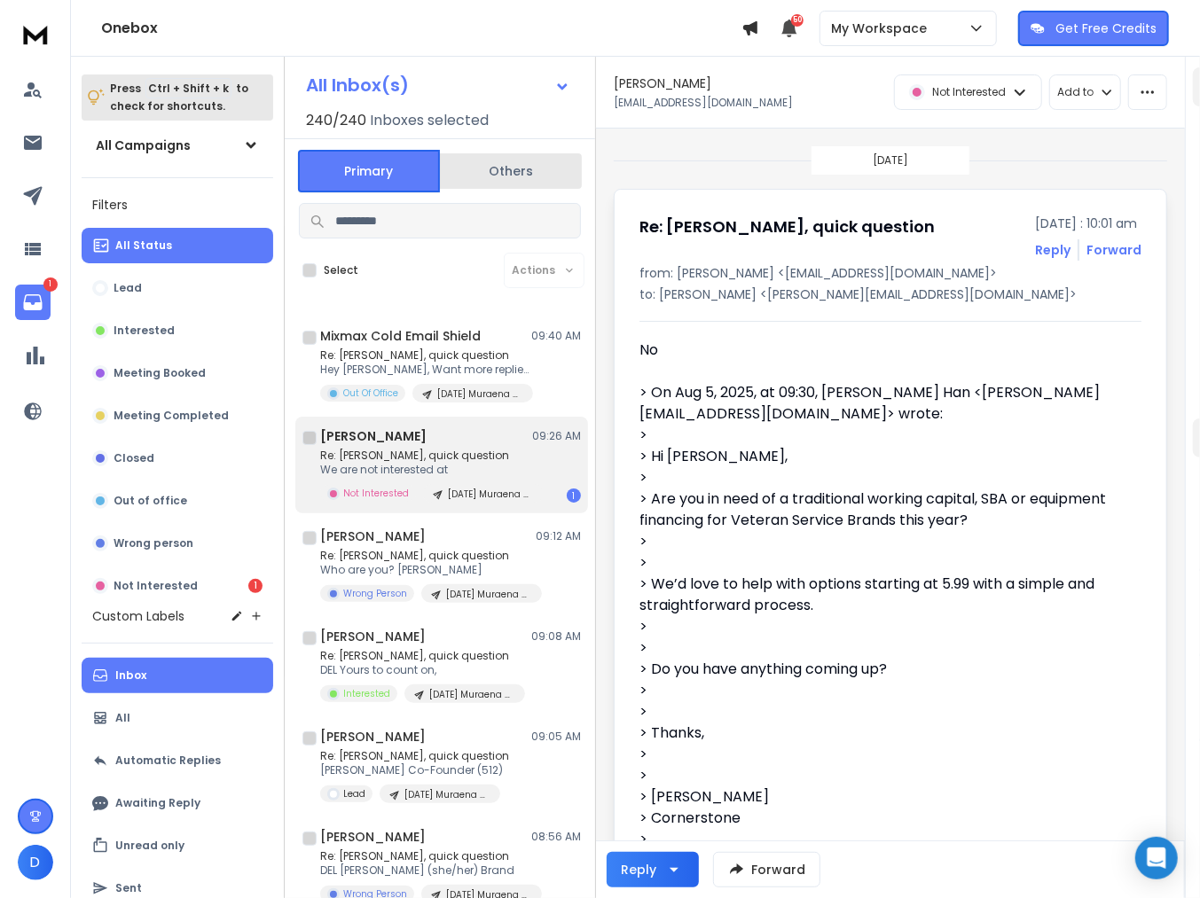
click at [499, 474] on p "We are not interested at" at bounding box center [426, 470] width 213 height 14
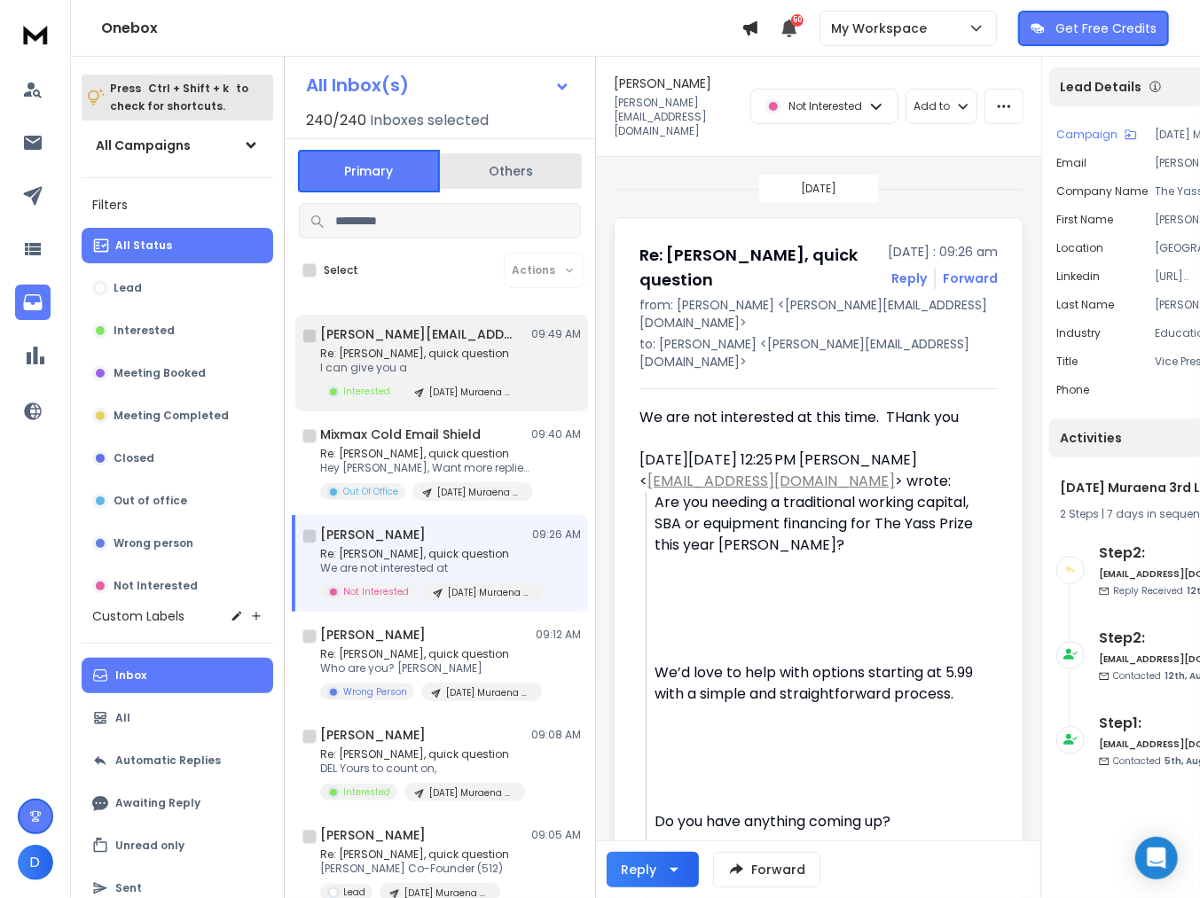
scroll to position [0, 0]
